Goal: Task Accomplishment & Management: Manage account settings

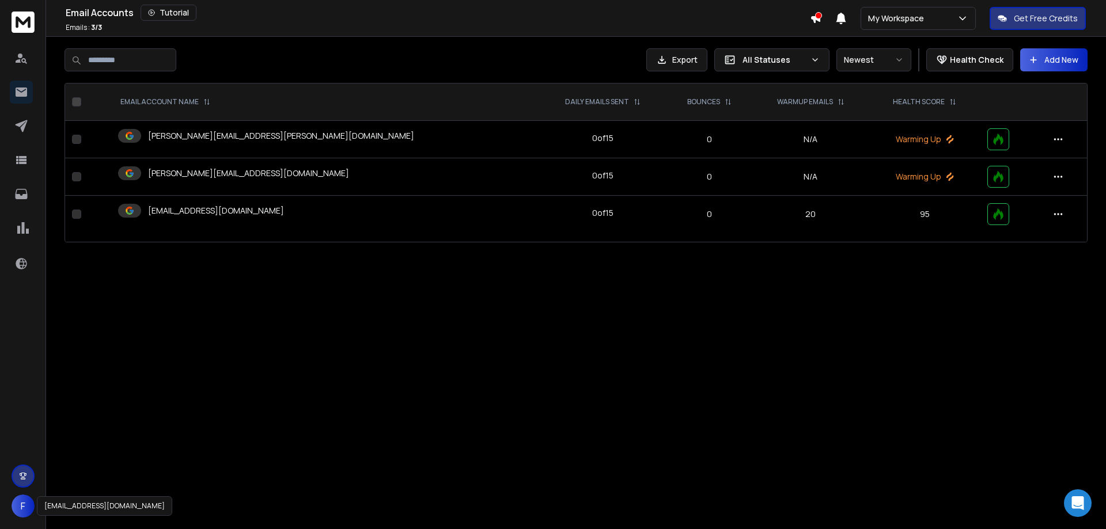
click at [25, 503] on span "F" at bounding box center [23, 506] width 23 height 23
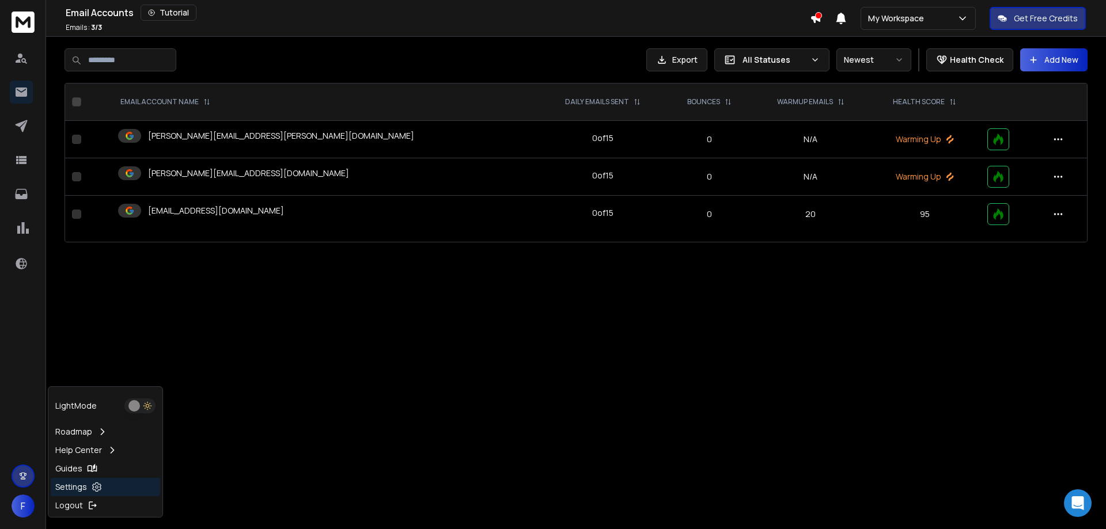
click at [92, 483] on icon at bounding box center [97, 487] width 10 height 10
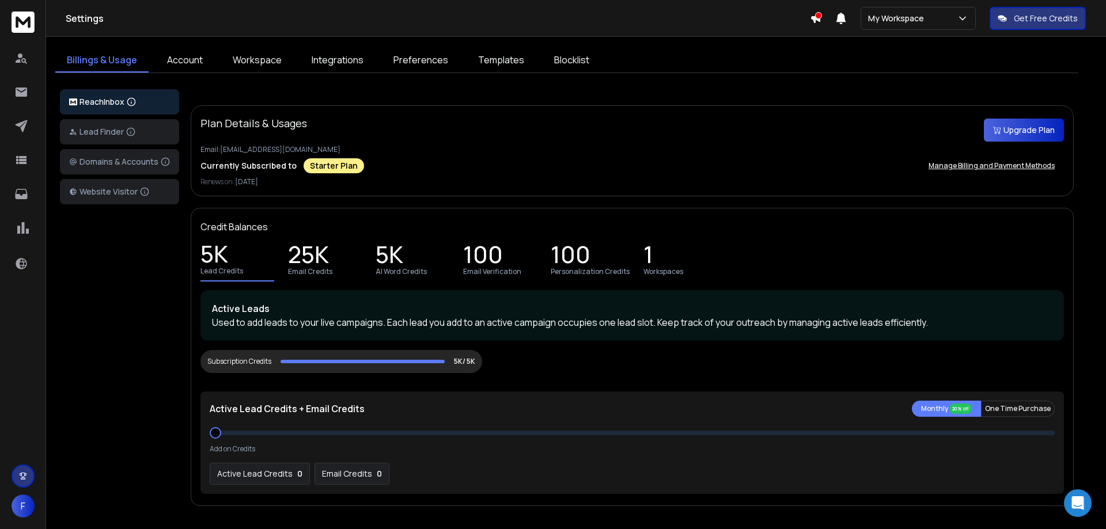
click at [193, 58] on link "Account" at bounding box center [185, 60] width 59 height 24
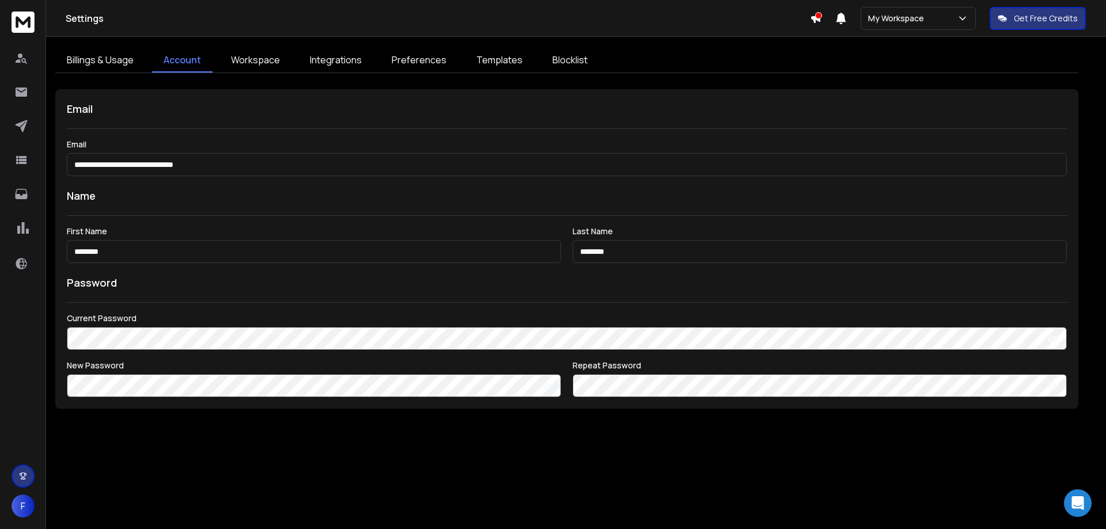
click at [124, 63] on link "Billings & Usage" at bounding box center [100, 60] width 90 height 24
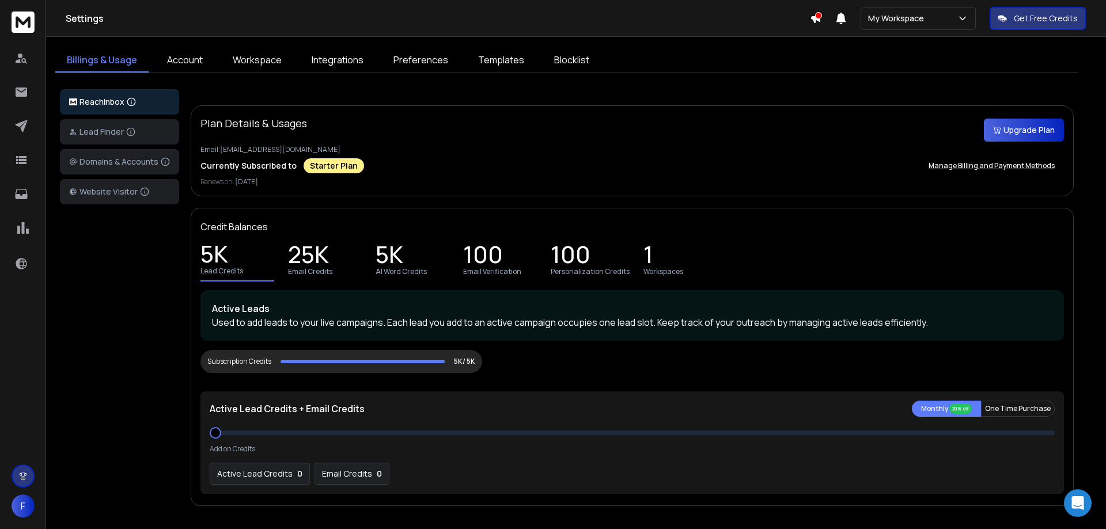
click at [164, 57] on link "Account" at bounding box center [185, 60] width 59 height 24
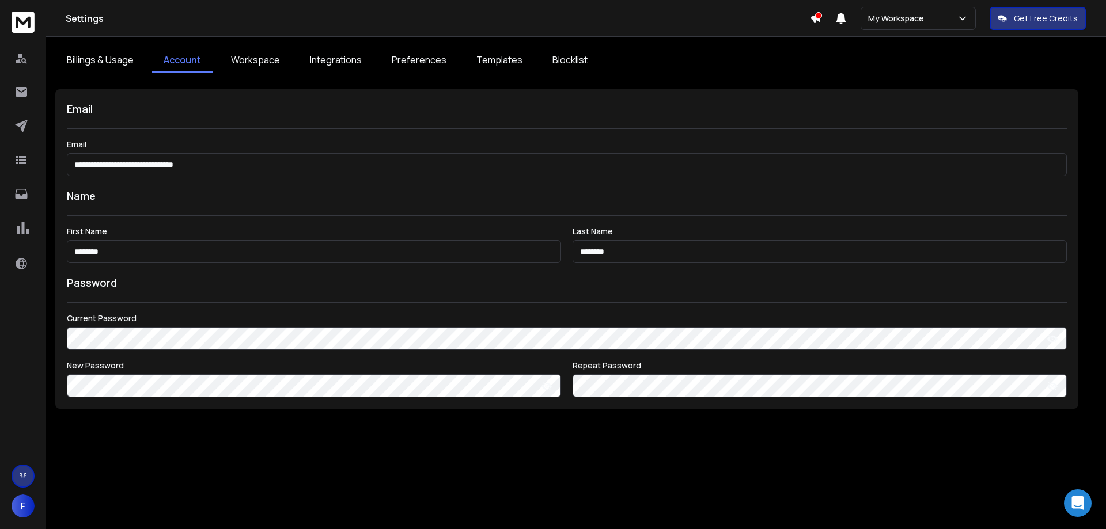
click at [247, 60] on link "Workspace" at bounding box center [255, 60] width 72 height 24
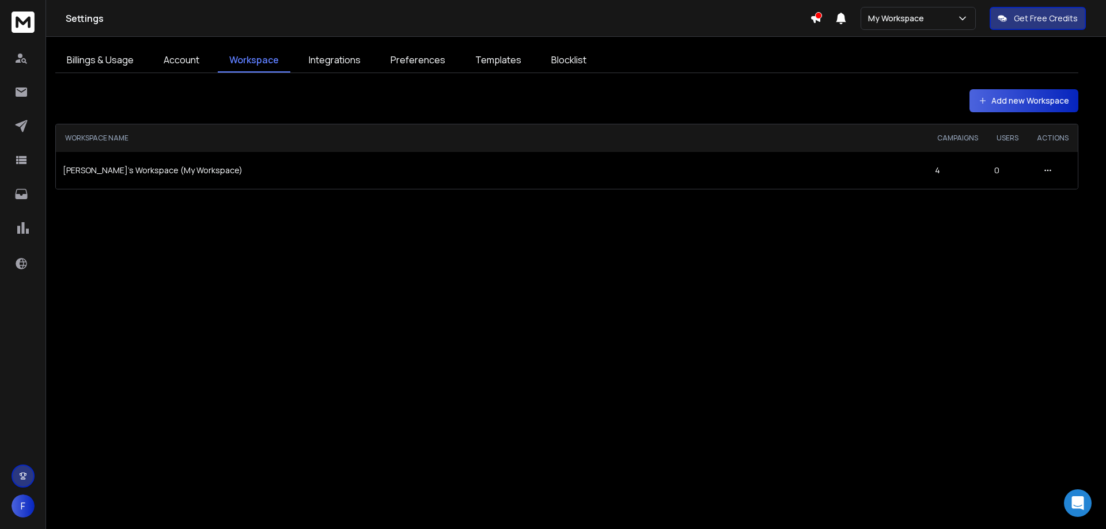
click at [346, 66] on link "Integrations" at bounding box center [334, 60] width 75 height 24
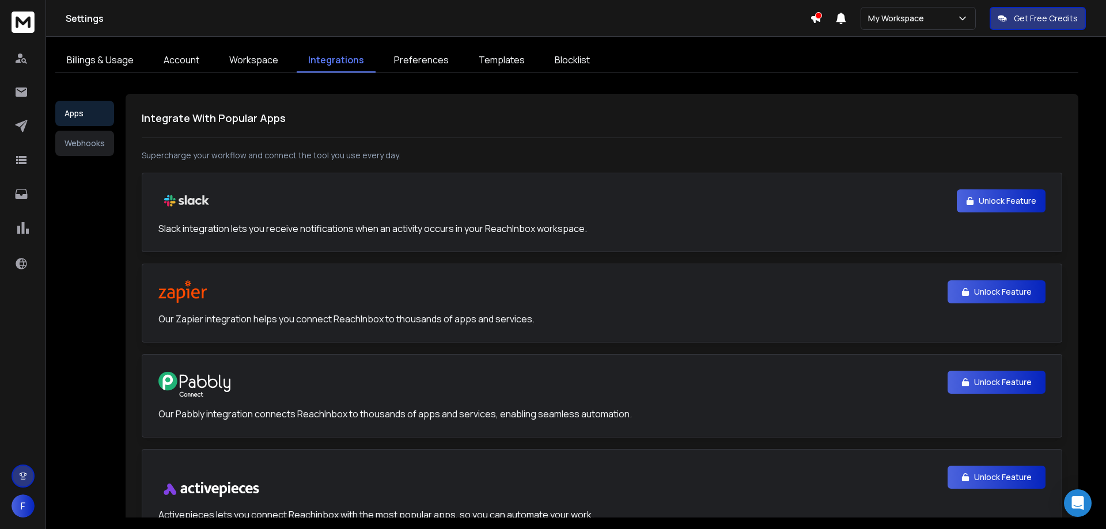
click at [423, 63] on link "Preferences" at bounding box center [421, 60] width 78 height 24
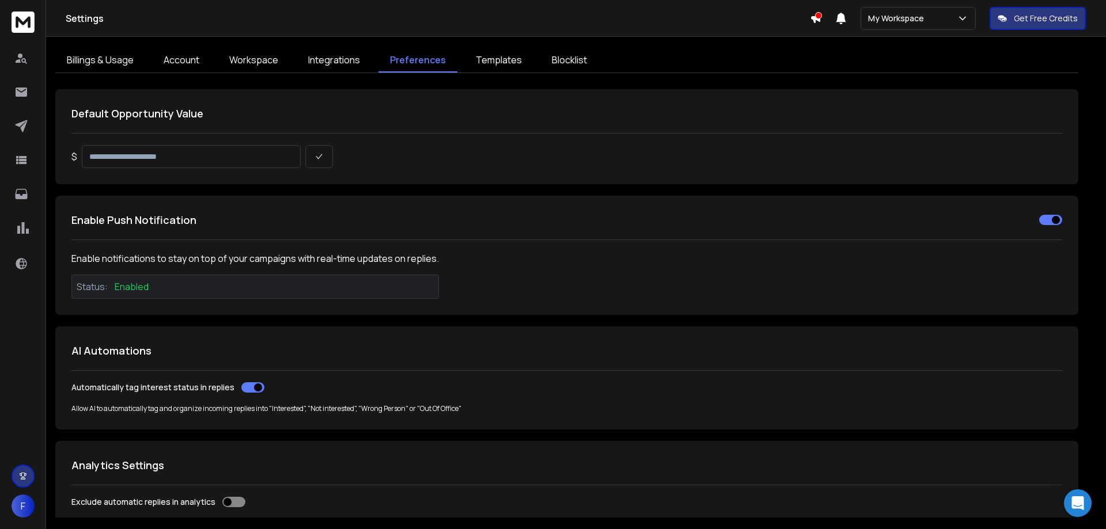
click at [487, 62] on link "Templates" at bounding box center [498, 60] width 69 height 24
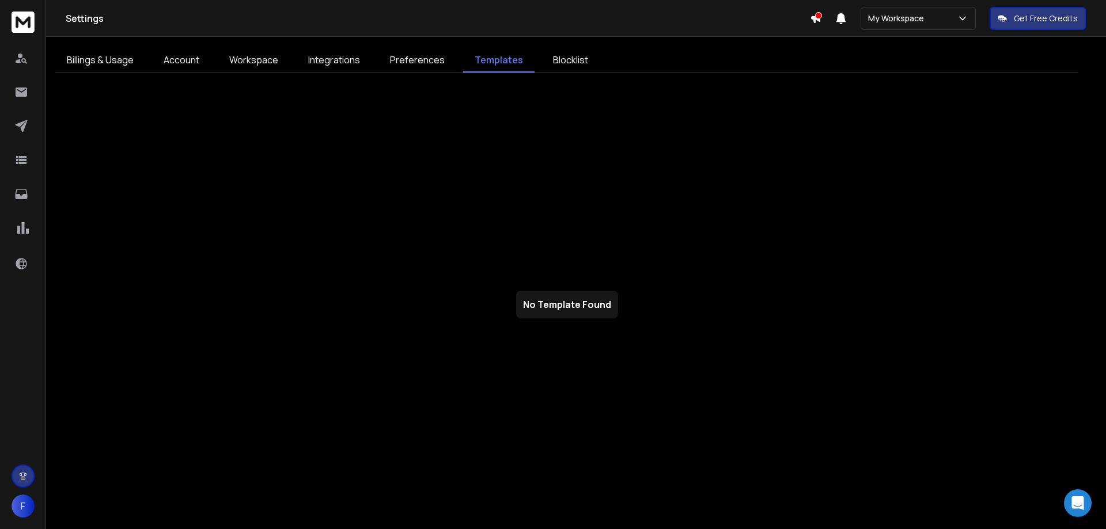
click at [553, 60] on link "Blocklist" at bounding box center [570, 60] width 58 height 24
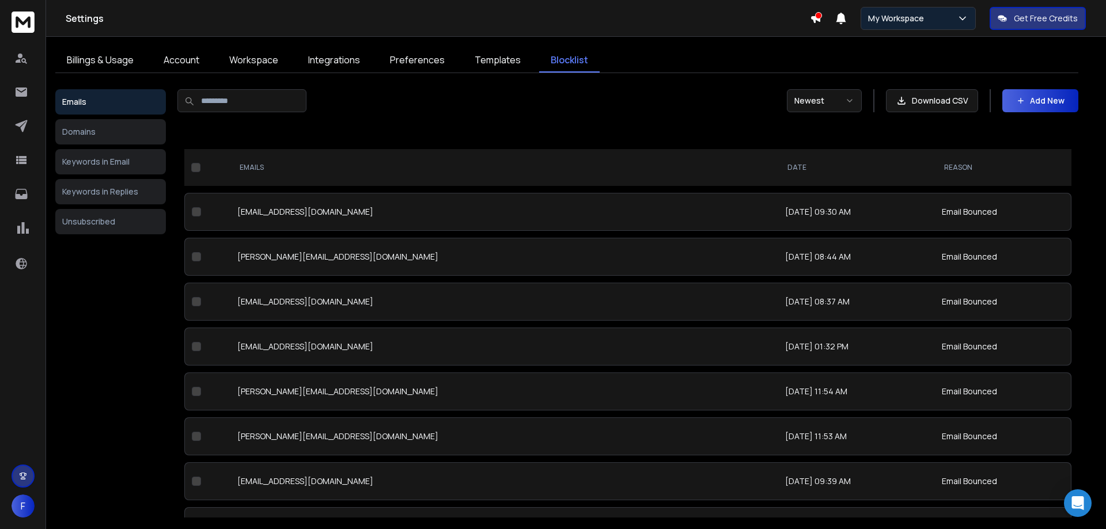
click at [973, 20] on button "My Workspace" at bounding box center [917, 18] width 115 height 23
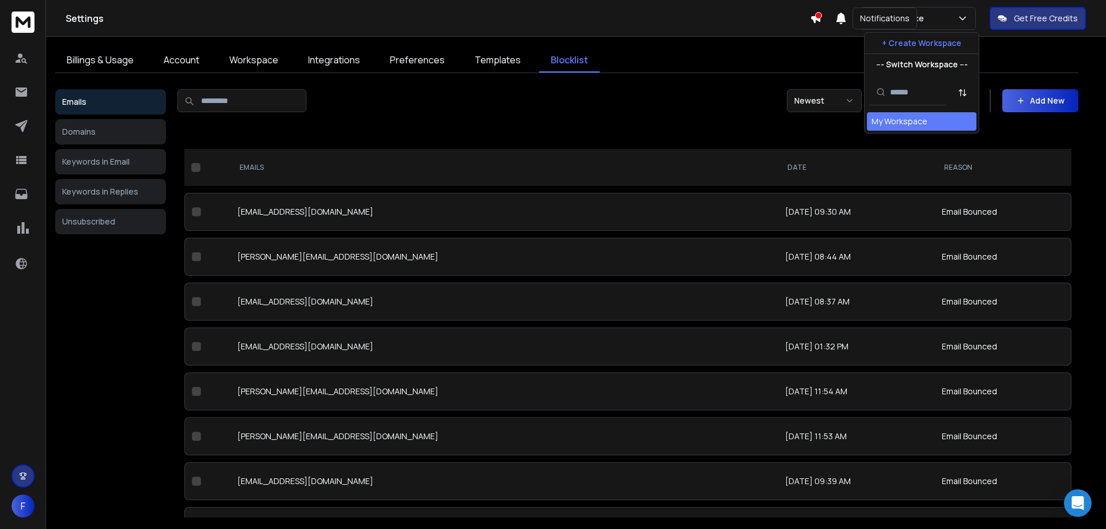
click at [826, 19] on div "My Workspace Get Free Credits" at bounding box center [948, 18] width 276 height 23
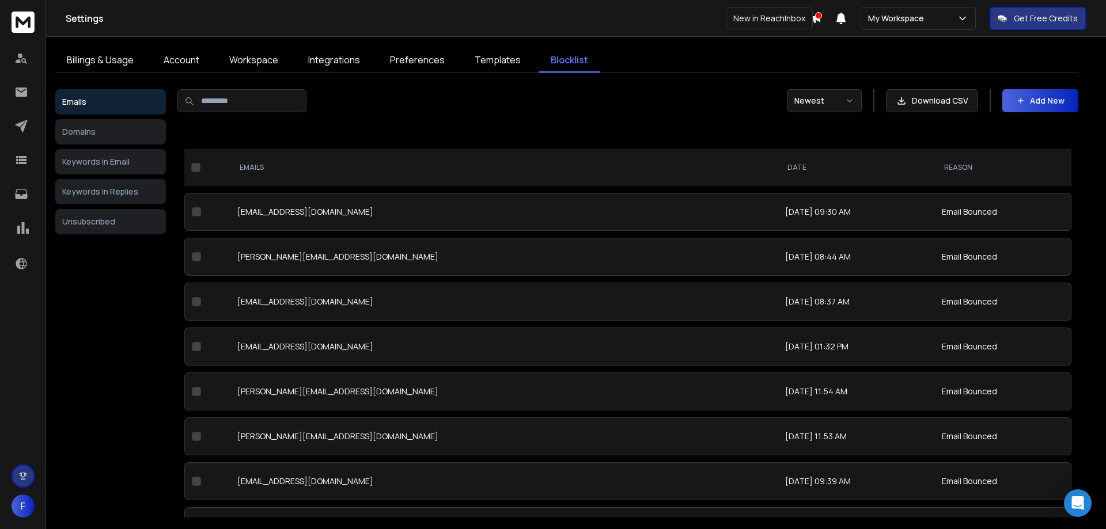
click at [820, 20] on icon at bounding box center [815, 18] width 9 height 9
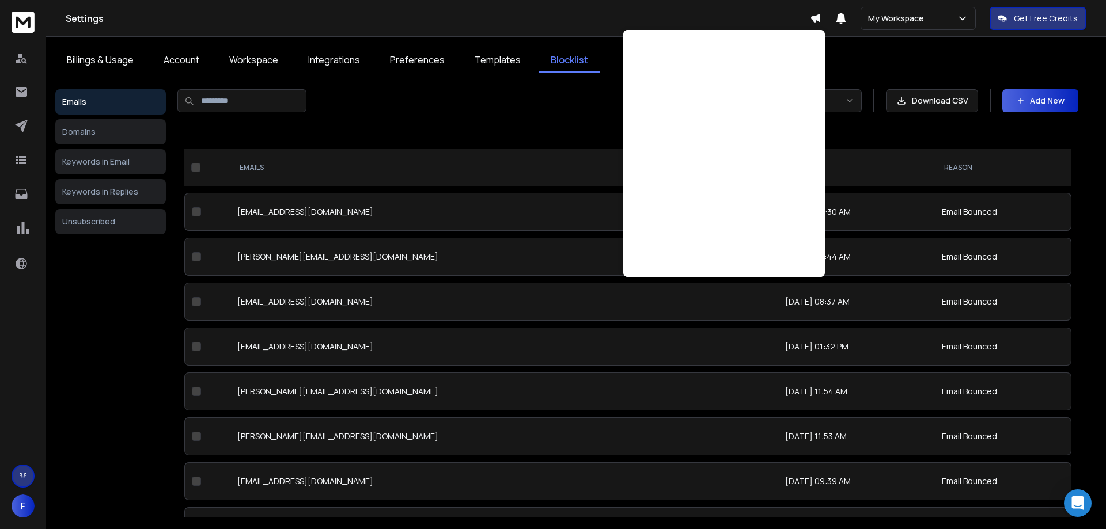
click at [1020, 18] on p "Get Free Credits" at bounding box center [1046, 19] width 64 height 12
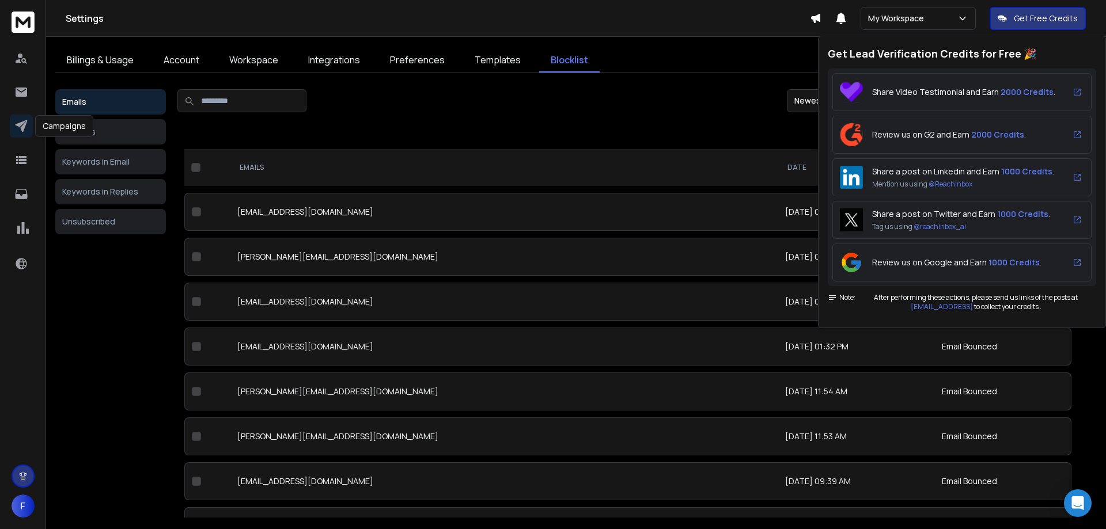
click at [20, 122] on icon at bounding box center [21, 126] width 14 height 14
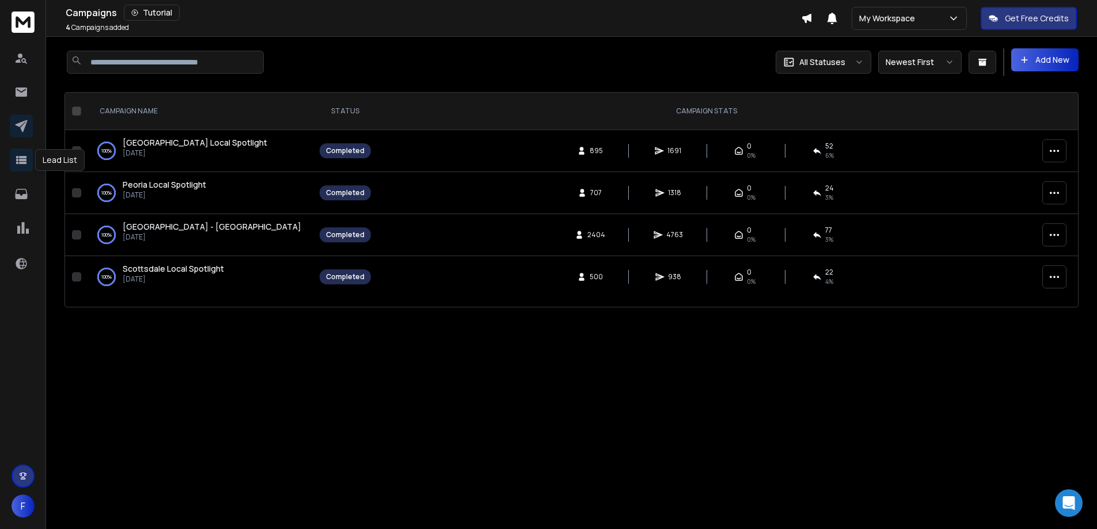
click at [26, 157] on icon at bounding box center [21, 160] width 14 height 14
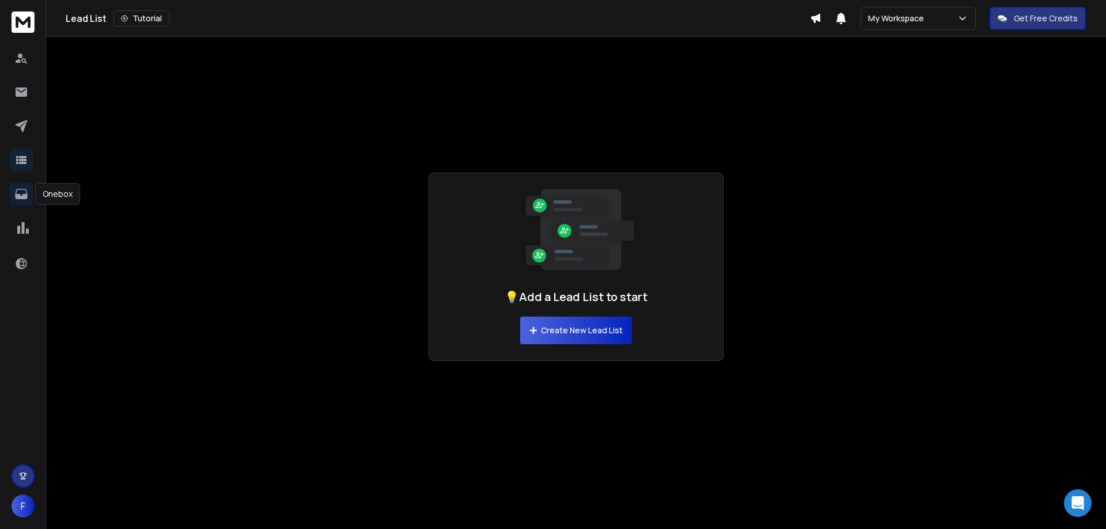
click at [22, 199] on icon at bounding box center [21, 194] width 12 height 10
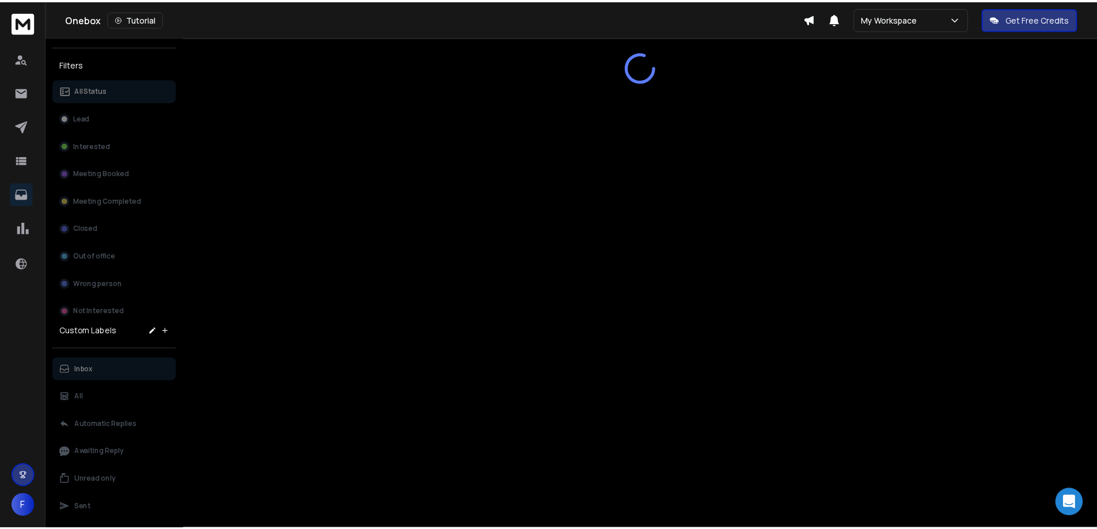
scroll to position [132, 0]
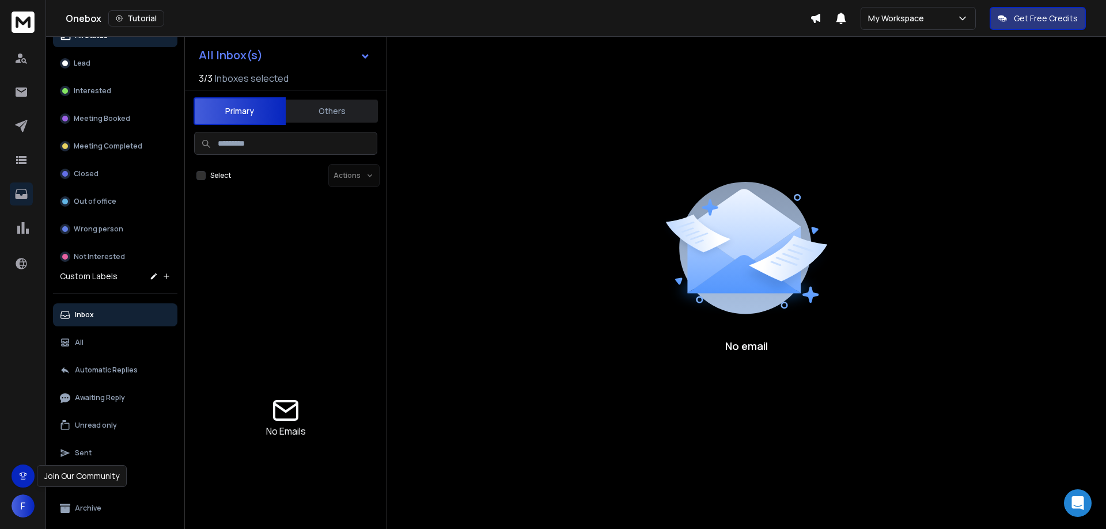
click at [23, 480] on icon at bounding box center [23, 476] width 7 height 9
click at [23, 502] on span "F" at bounding box center [23, 506] width 23 height 23
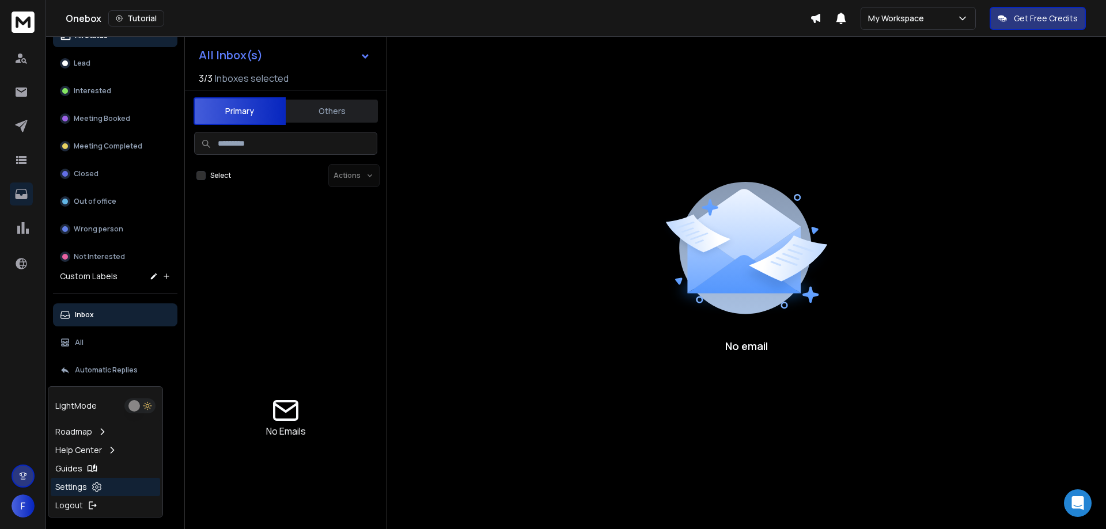
click at [89, 486] on div "Settings" at bounding box center [105, 487] width 109 height 18
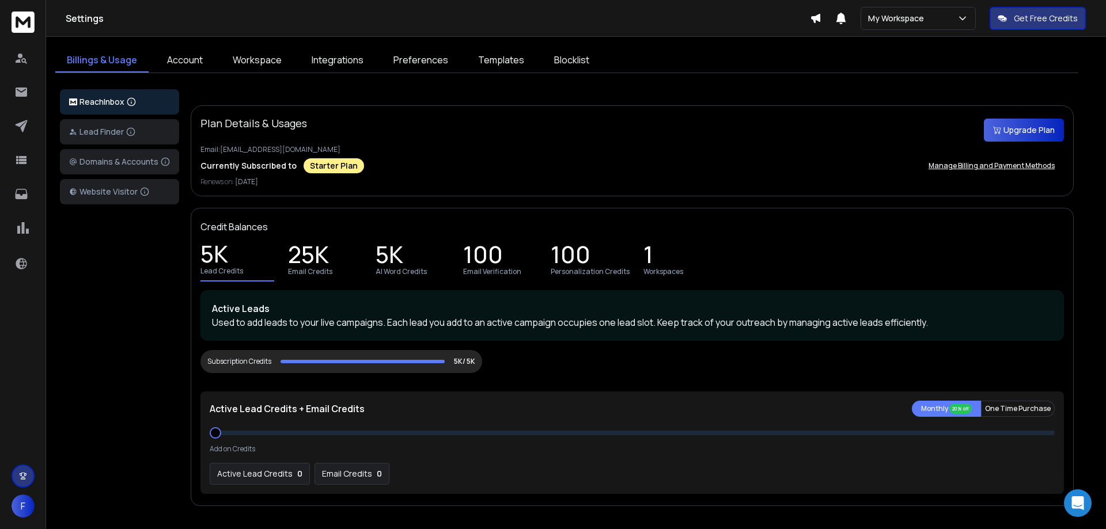
click at [273, 57] on link "Workspace" at bounding box center [257, 60] width 72 height 24
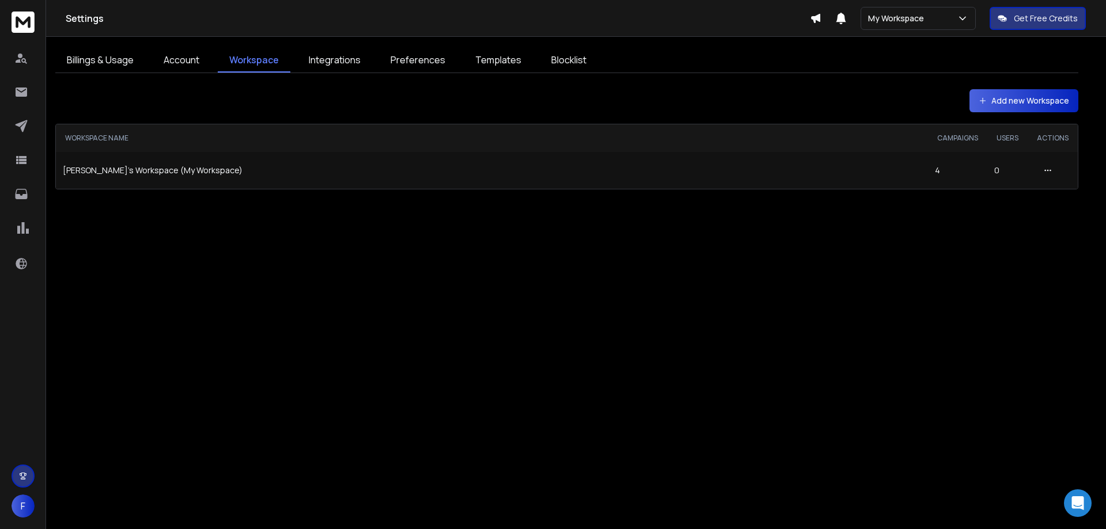
click at [631, 182] on td "[PERSON_NAME]'s Workspace (My Workspace)" at bounding box center [492, 170] width 872 height 37
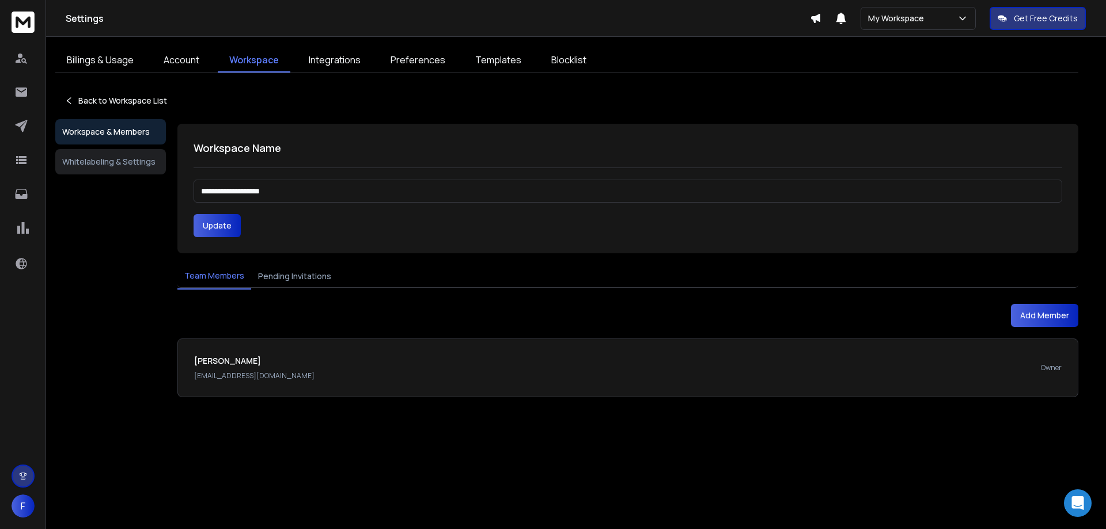
click at [1064, 318] on button "Add Member" at bounding box center [1044, 315] width 67 height 23
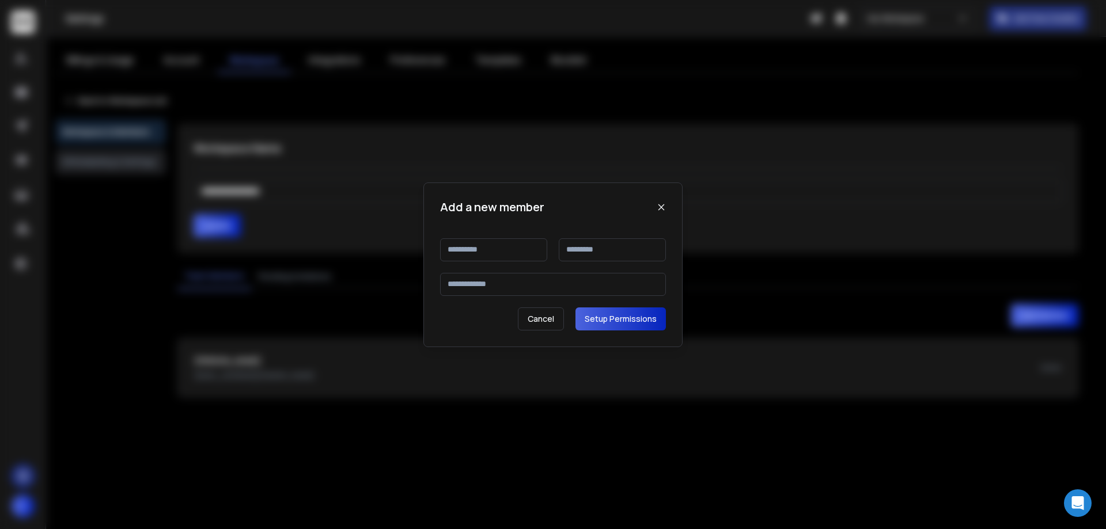
click at [516, 250] on input at bounding box center [493, 249] width 107 height 23
click at [473, 282] on input at bounding box center [553, 284] width 226 height 23
paste input "**********"
type input "**********"
click at [496, 256] on input at bounding box center [493, 249] width 107 height 23
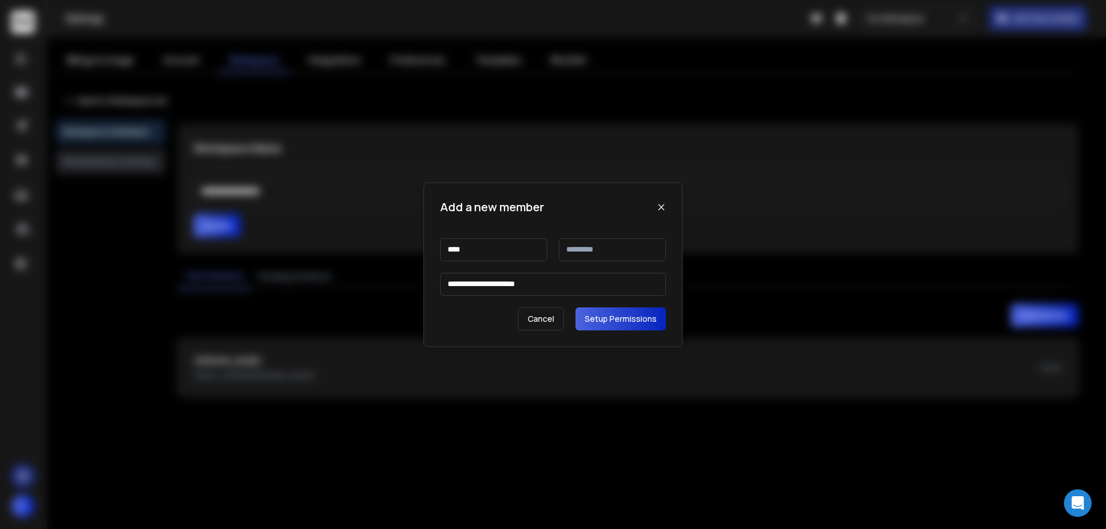
type input "****"
type input "*"
type input "**********"
click at [636, 326] on button "Setup Permissions" at bounding box center [620, 319] width 90 height 23
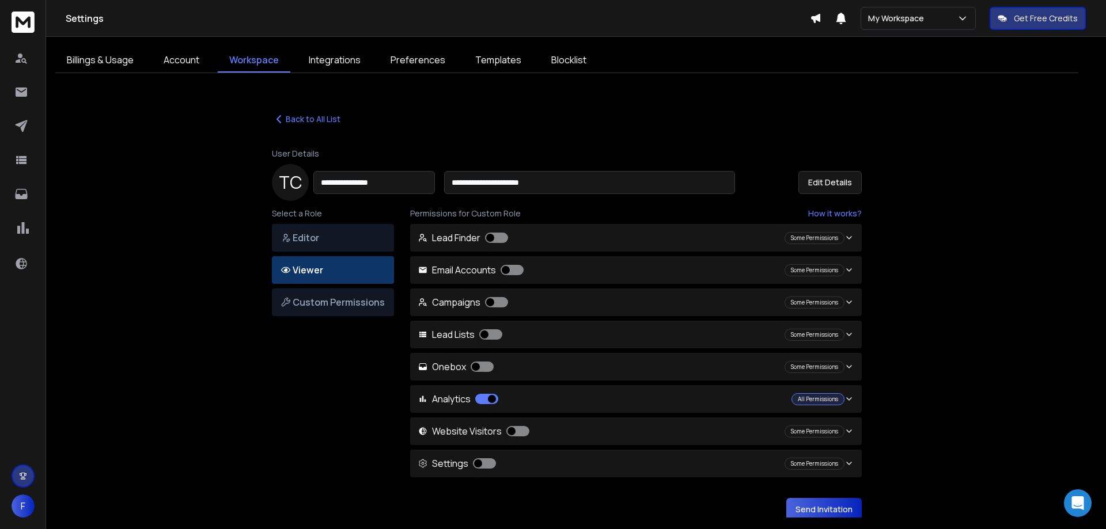
click at [514, 271] on button "button" at bounding box center [511, 270] width 23 height 10
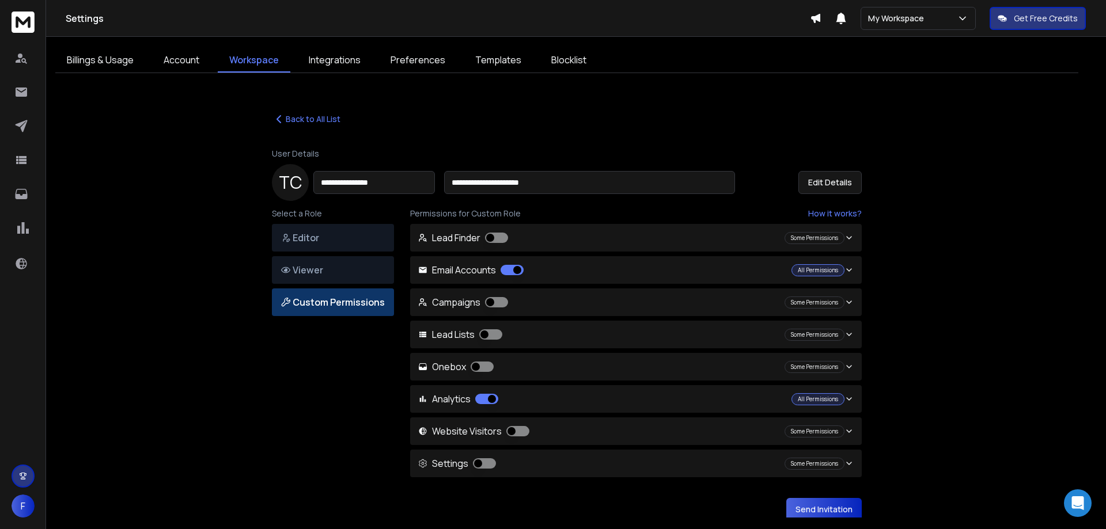
click at [490, 302] on button "button" at bounding box center [496, 302] width 23 height 10
click at [477, 464] on button "button" at bounding box center [484, 463] width 23 height 10
click at [513, 430] on button "button" at bounding box center [517, 431] width 23 height 10
click at [482, 332] on button "button" at bounding box center [490, 334] width 23 height 10
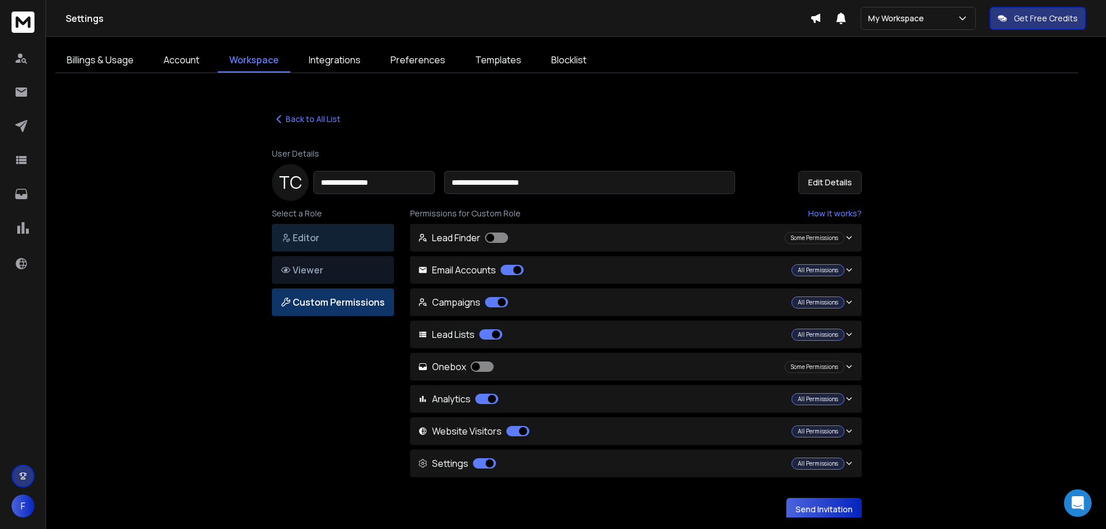
click at [361, 242] on p "Editor" at bounding box center [333, 238] width 104 height 14
click at [290, 242] on button "Editor" at bounding box center [284, 237] width 9 height 29
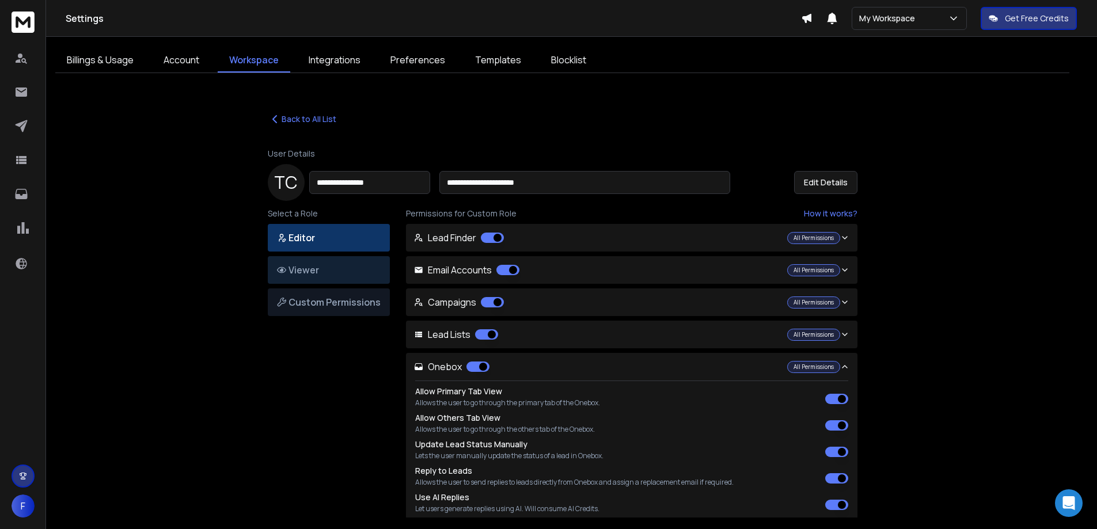
click at [347, 270] on p "Viewer" at bounding box center [329, 270] width 104 height 14
click at [286, 270] on button "Viewer" at bounding box center [280, 270] width 9 height 29
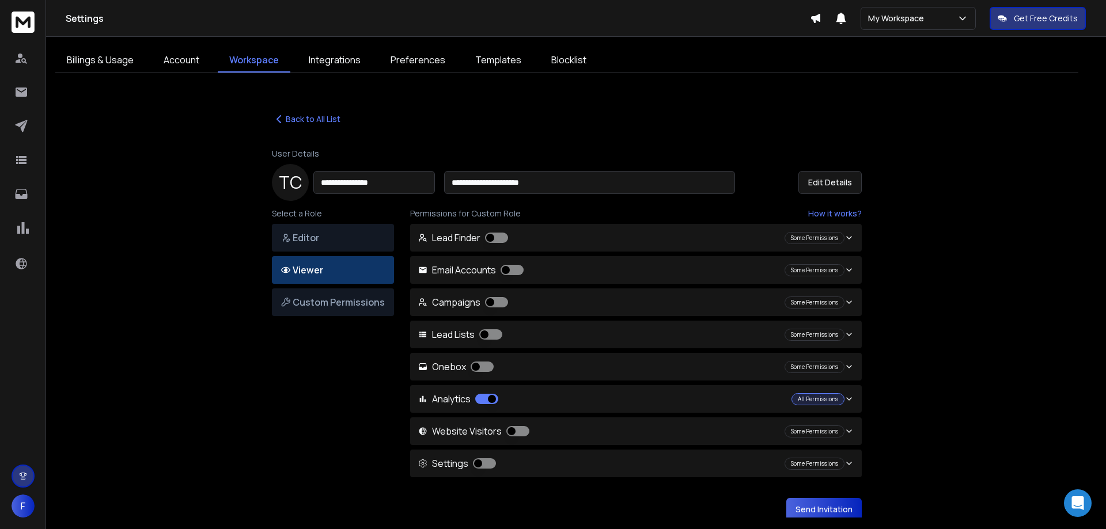
click at [507, 271] on button "button" at bounding box center [511, 270] width 23 height 10
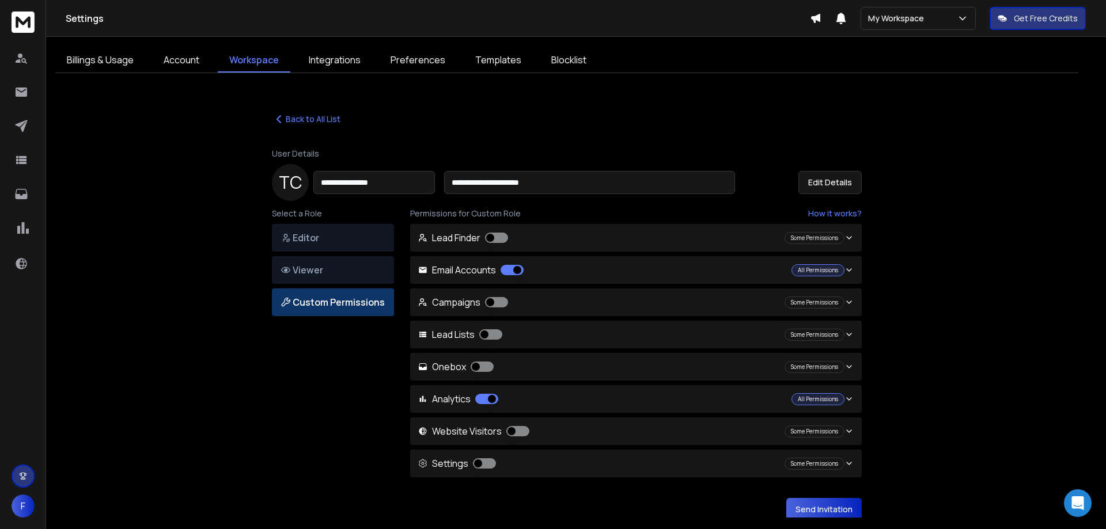
click at [491, 302] on button "button" at bounding box center [496, 302] width 23 height 10
click at [487, 336] on button "button" at bounding box center [490, 334] width 23 height 10
click at [516, 427] on button "button" at bounding box center [517, 431] width 23 height 10
click at [483, 462] on button "button" at bounding box center [484, 463] width 23 height 10
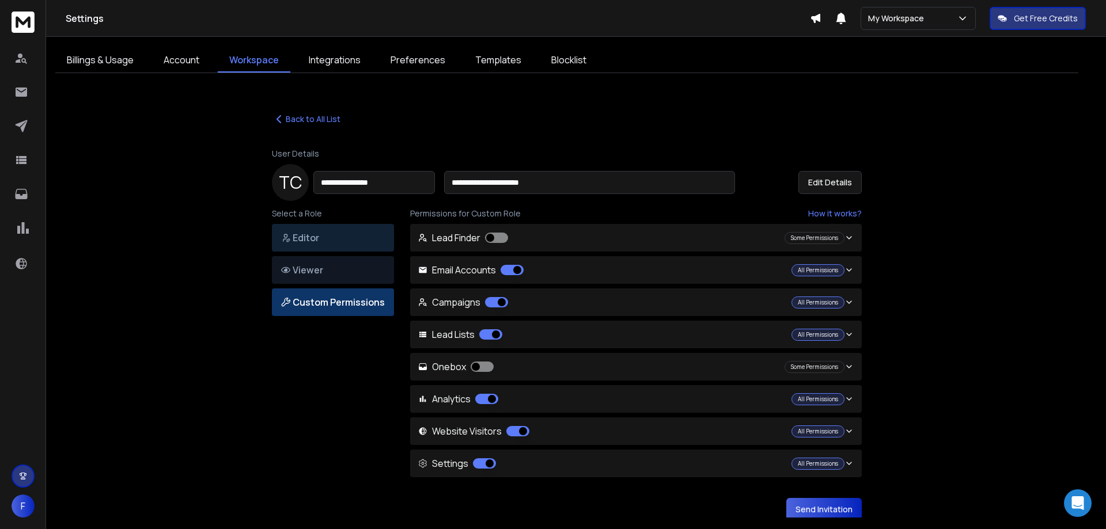
click at [333, 240] on p "Editor" at bounding box center [333, 238] width 104 height 14
click at [290, 240] on button "Editor" at bounding box center [284, 237] width 9 height 29
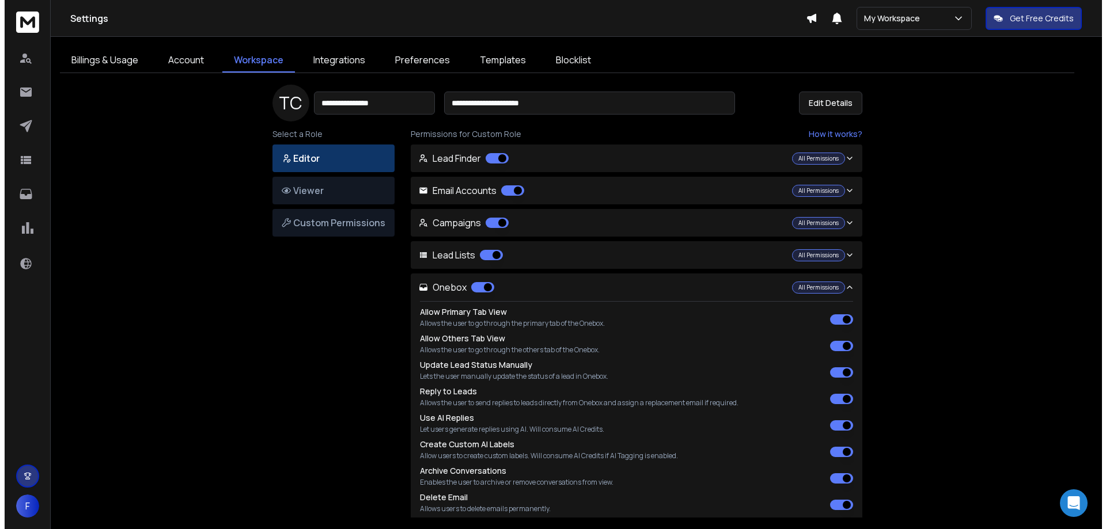
scroll to position [248, 0]
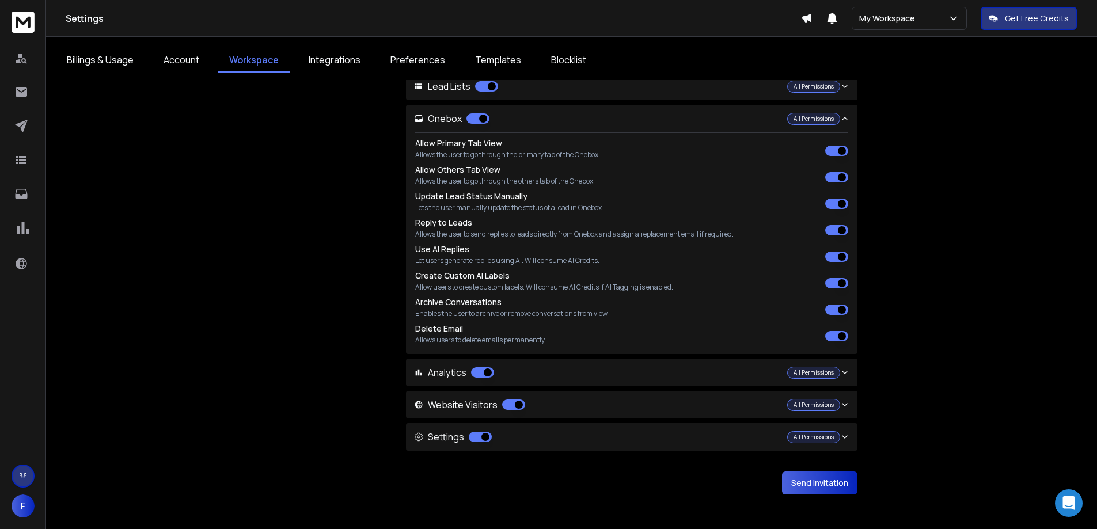
click at [821, 484] on button "Send Invitation" at bounding box center [819, 483] width 75 height 23
